Goal: Find contact information: Find contact information

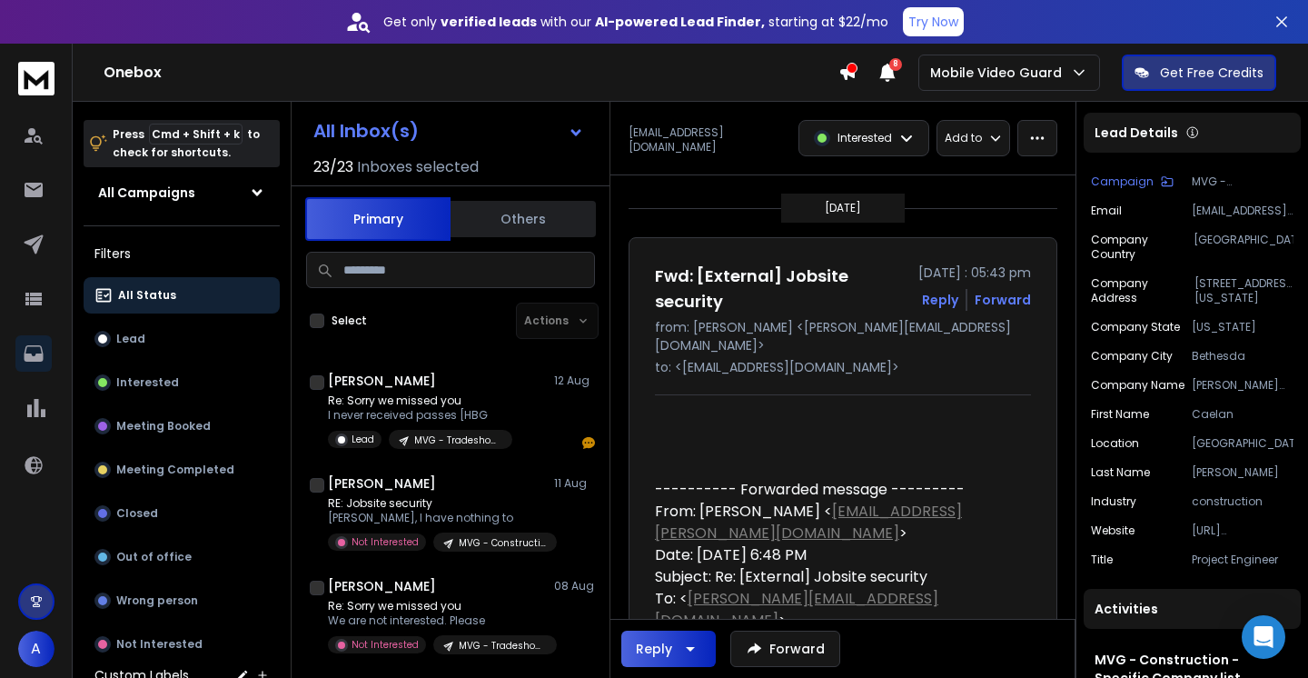
click at [962, 95] on div "Onebox 8 Mobile Video Guard Get Free Credits" at bounding box center [654, 73] width 1308 height 58
click at [983, 76] on p "Mobile Video Guard" at bounding box center [999, 73] width 139 height 18
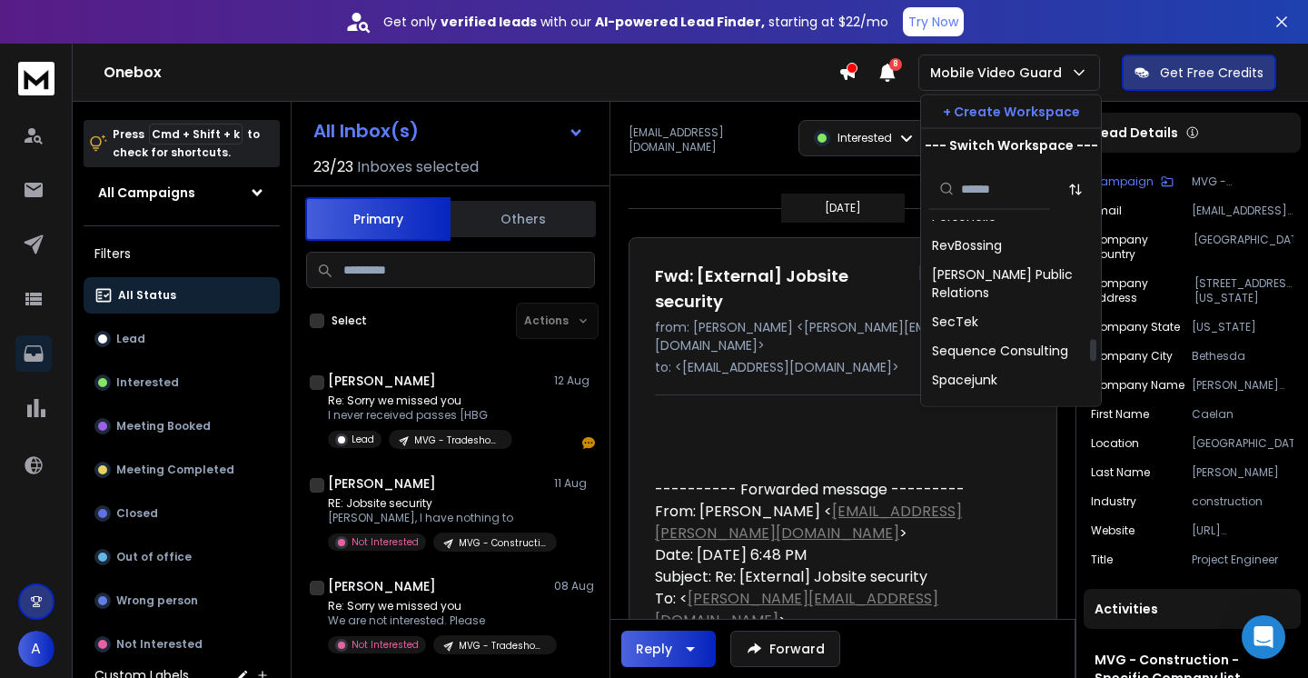
scroll to position [938, 0]
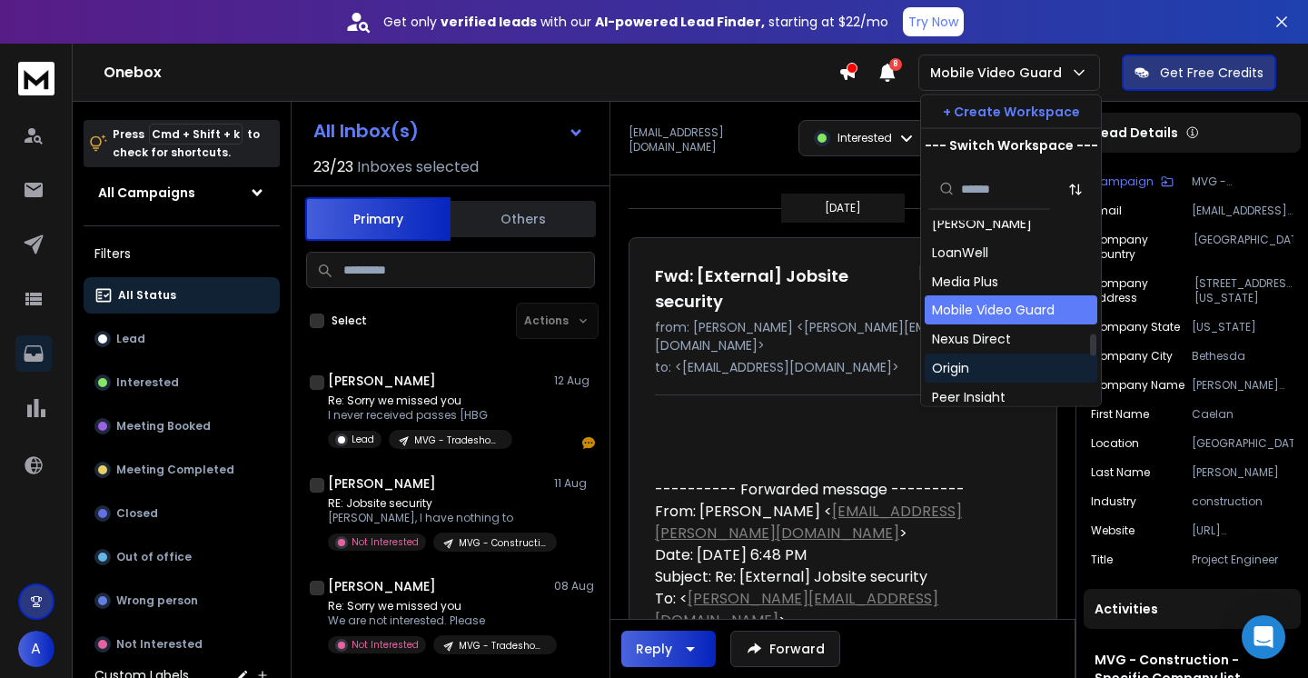
click at [951, 354] on div "Origin" at bounding box center [1011, 368] width 173 height 29
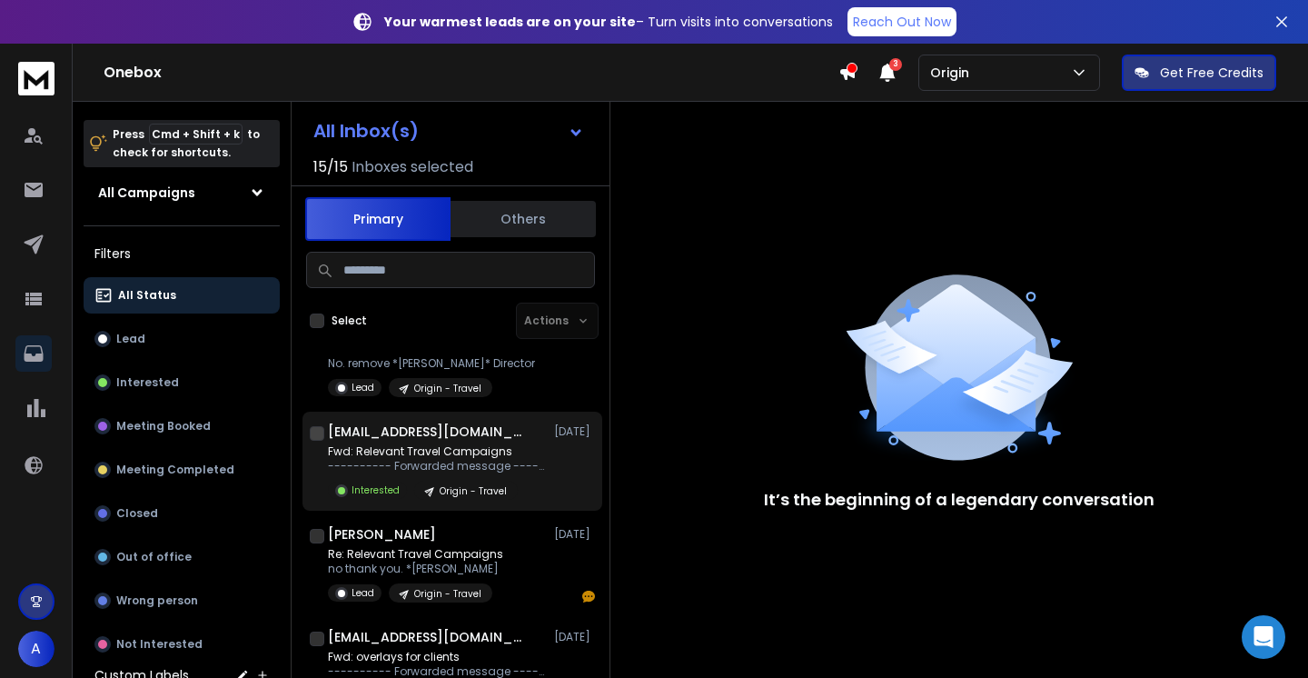
scroll to position [164, 0]
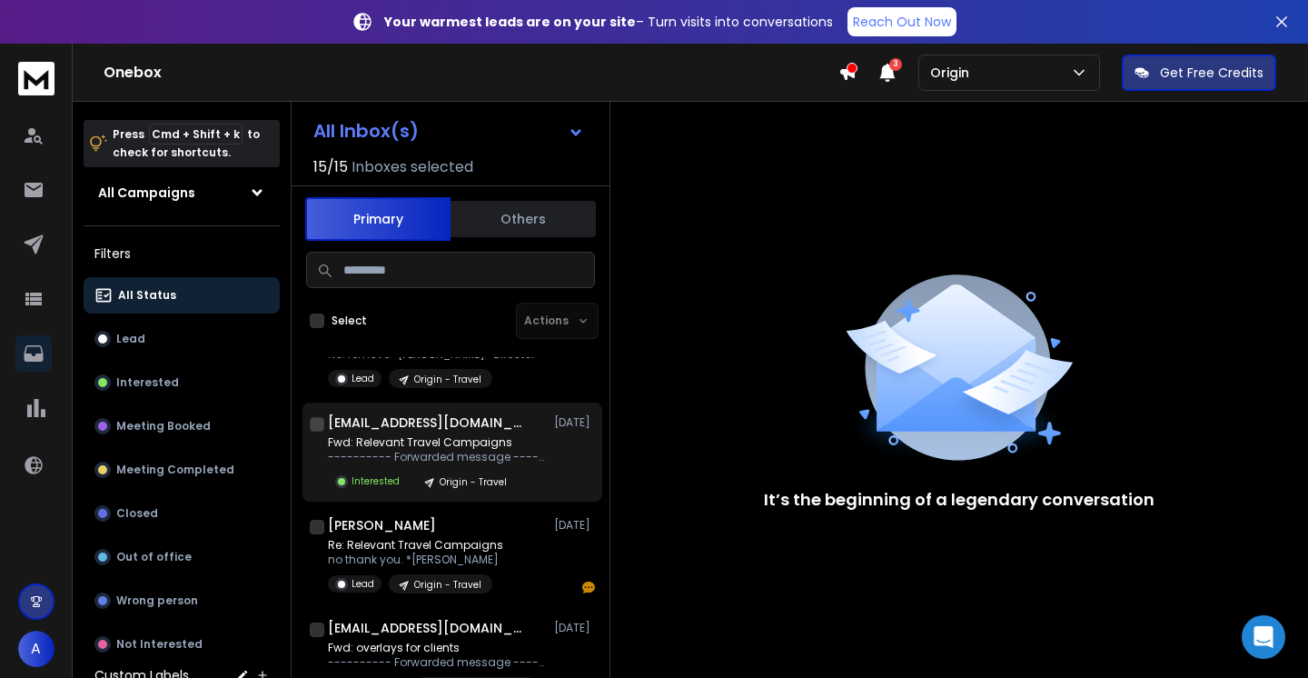
click at [439, 430] on h1 "[EMAIL_ADDRESS][DOMAIN_NAME]" at bounding box center [428, 422] width 200 height 18
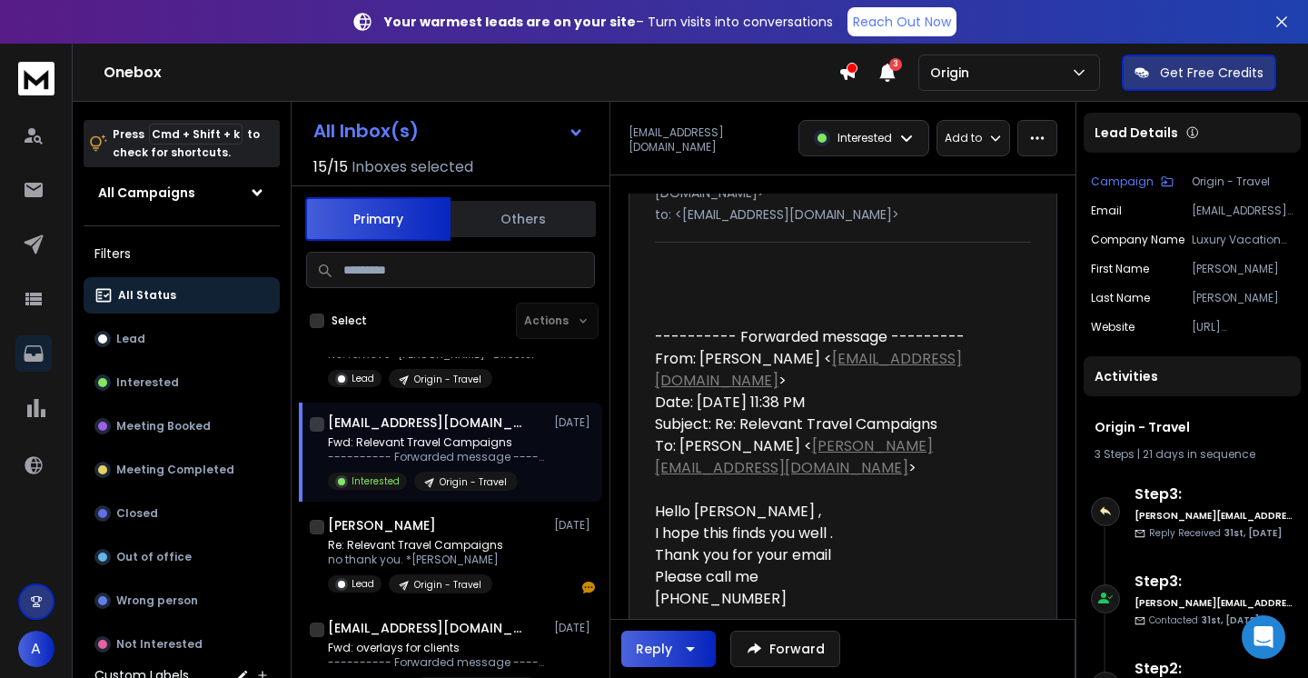
scroll to position [164, 0]
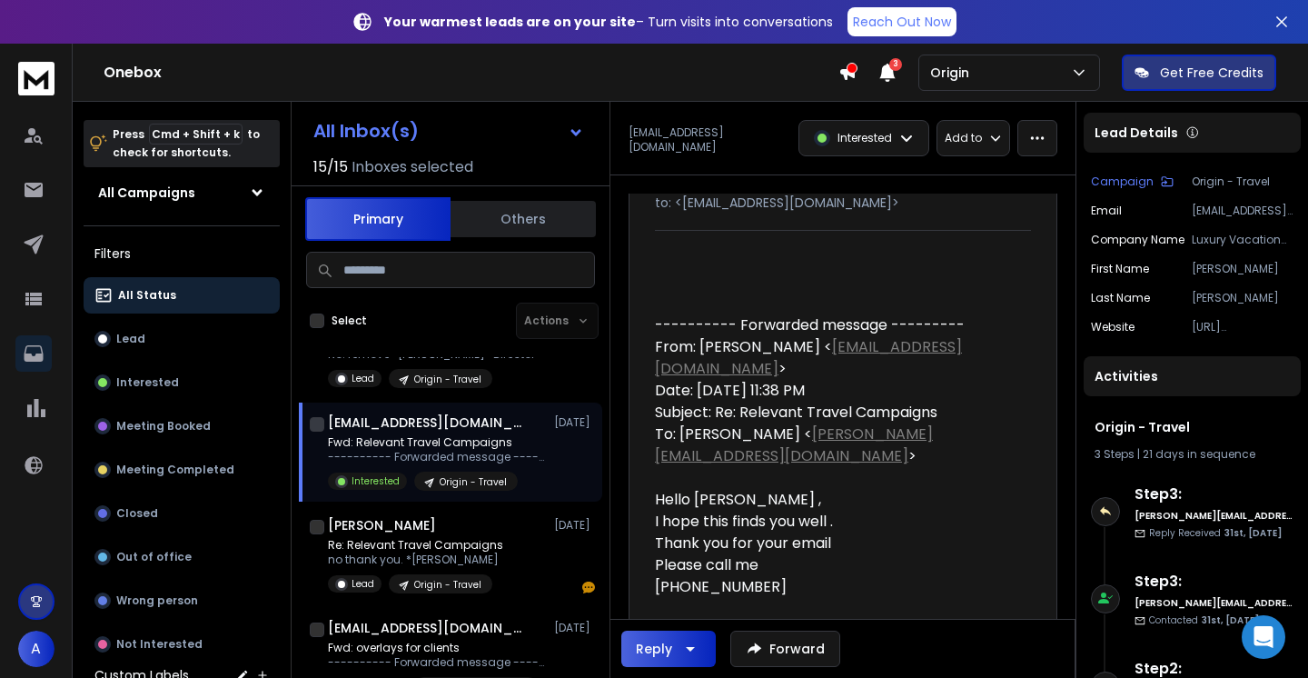
drag, startPoint x: 896, startPoint y: 345, endPoint x: 690, endPoint y: 351, distance: 205.4
click at [690, 351] on div "From: [PERSON_NAME] < [EMAIL_ADDRESS][DOMAIN_NAME] >" at bounding box center [836, 358] width 362 height 44
copy link "[DOMAIN_NAME]"
click at [958, 352] on div "From: [PERSON_NAME] < [EMAIL_ADDRESS][DOMAIN_NAME] >" at bounding box center [836, 358] width 362 height 44
drag, startPoint x: 896, startPoint y: 350, endPoint x: 660, endPoint y: 349, distance: 235.3
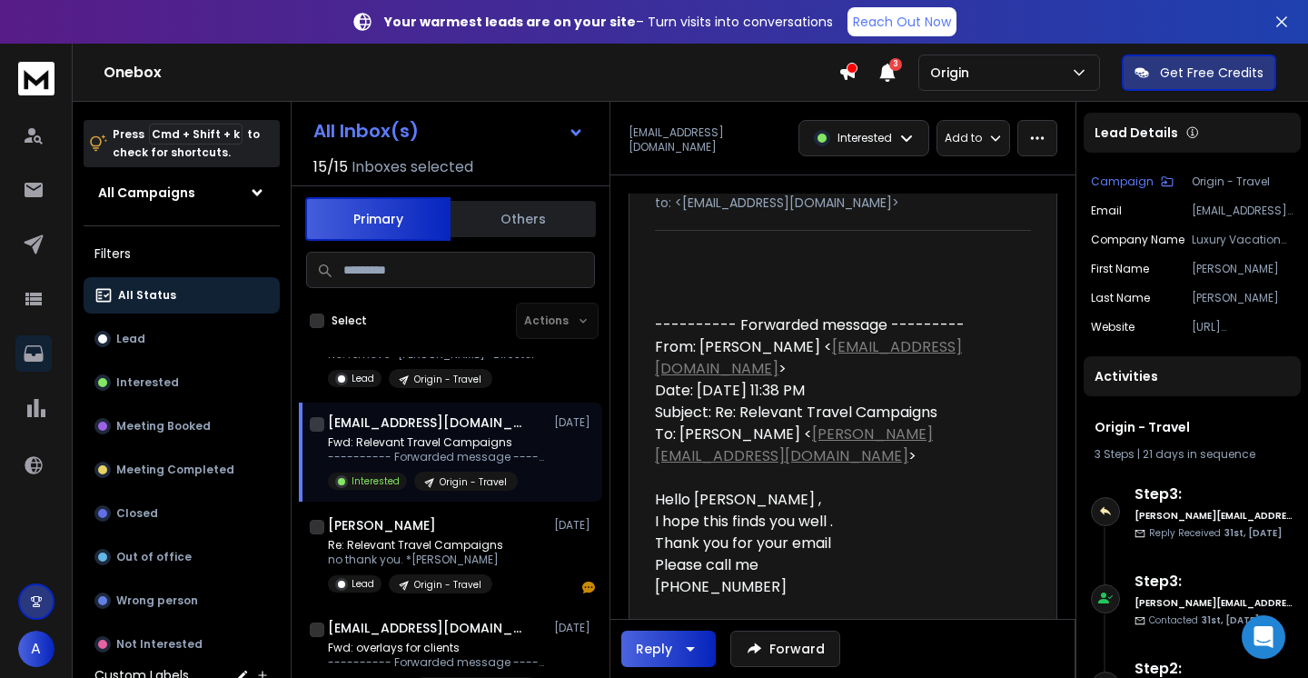
click at [660, 349] on div "From: [PERSON_NAME] < [EMAIL_ADDRESS][DOMAIN_NAME] >" at bounding box center [836, 358] width 362 height 44
copy link "[EMAIL_ADDRESS][DOMAIN_NAME]"
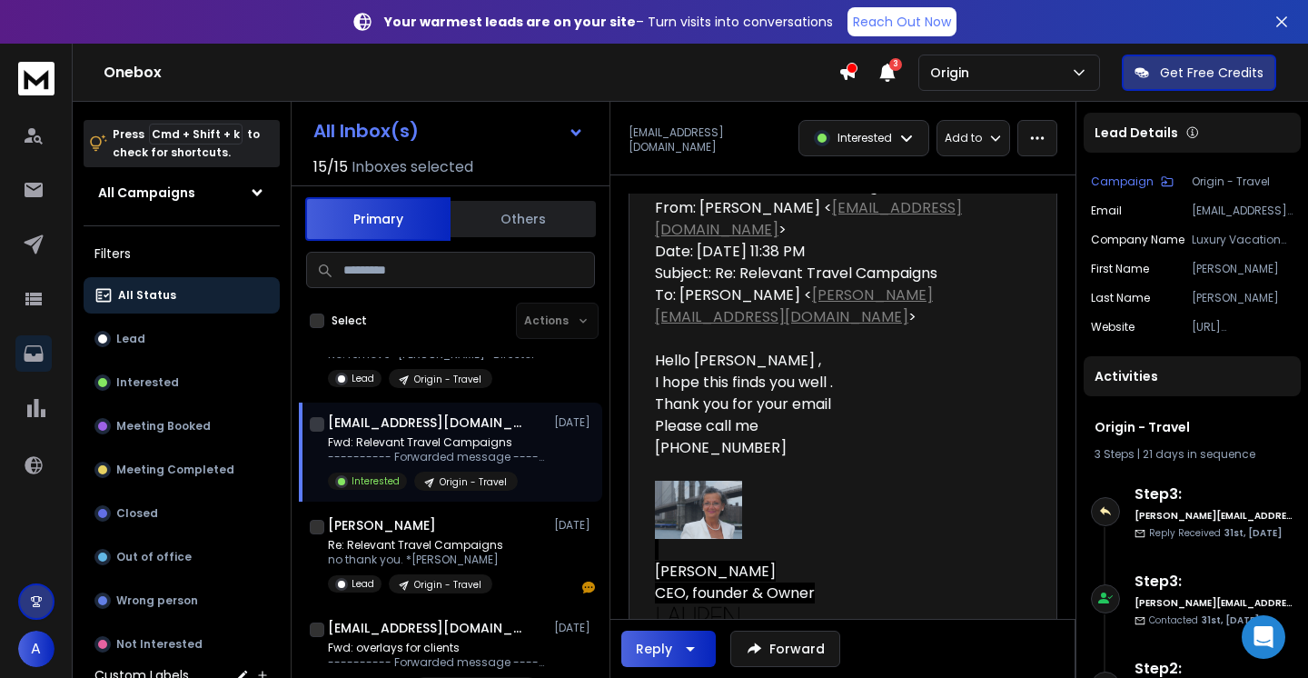
scroll to position [302, 0]
